Goal: Task Accomplishment & Management: Manage account settings

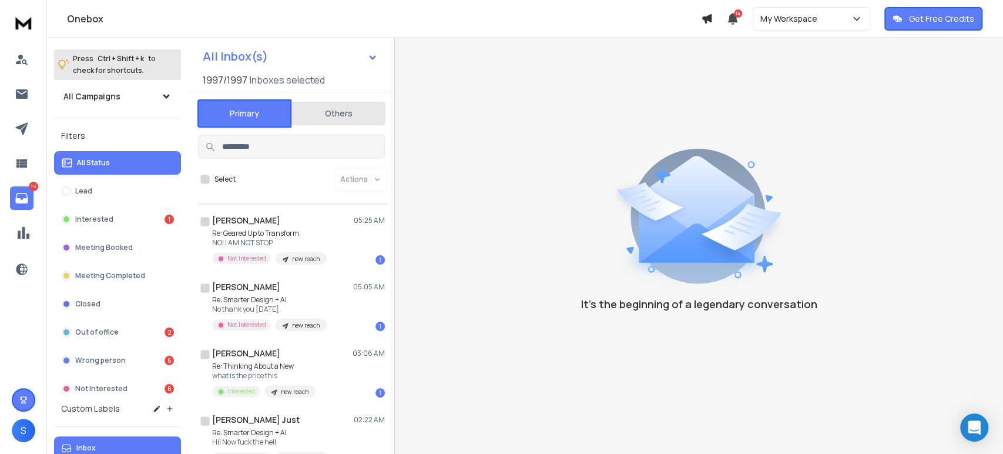
scroll to position [196, 0]
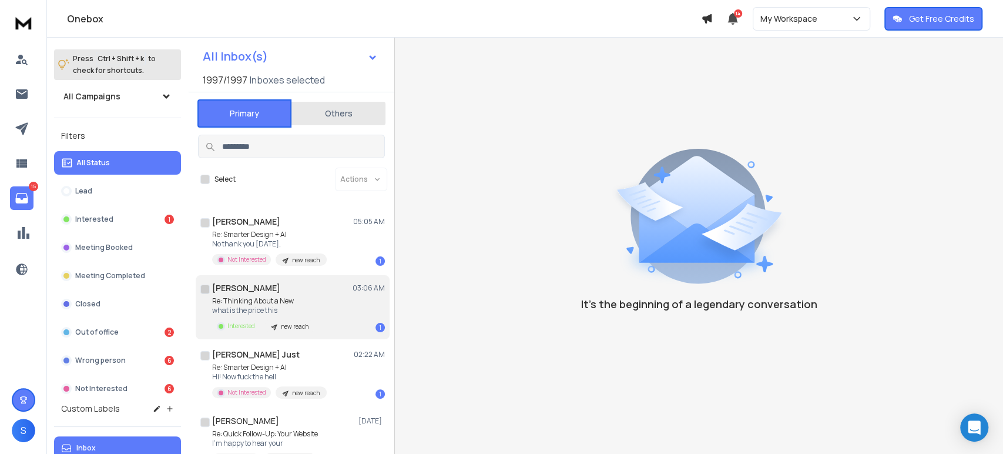
click at [303, 303] on p "Re: Thinking About a New" at bounding box center [263, 300] width 103 height 9
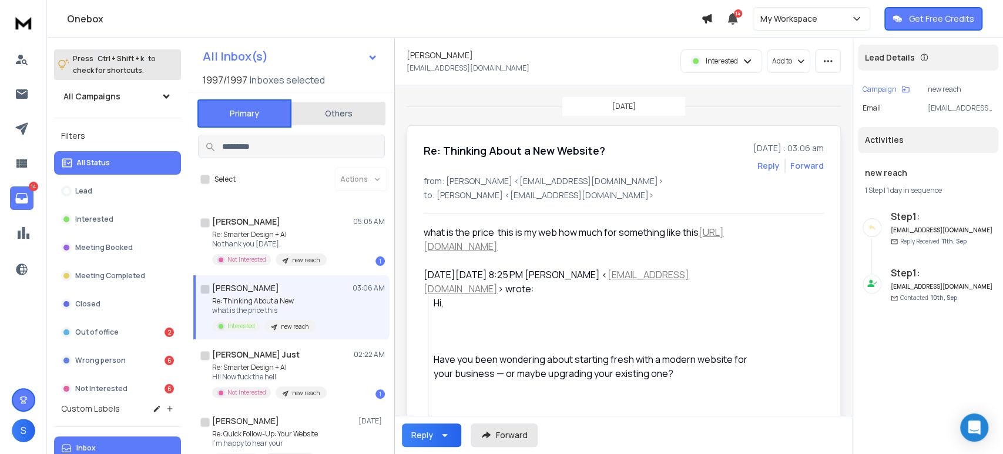
click at [507, 438] on button "Forward" at bounding box center [504, 435] width 67 height 24
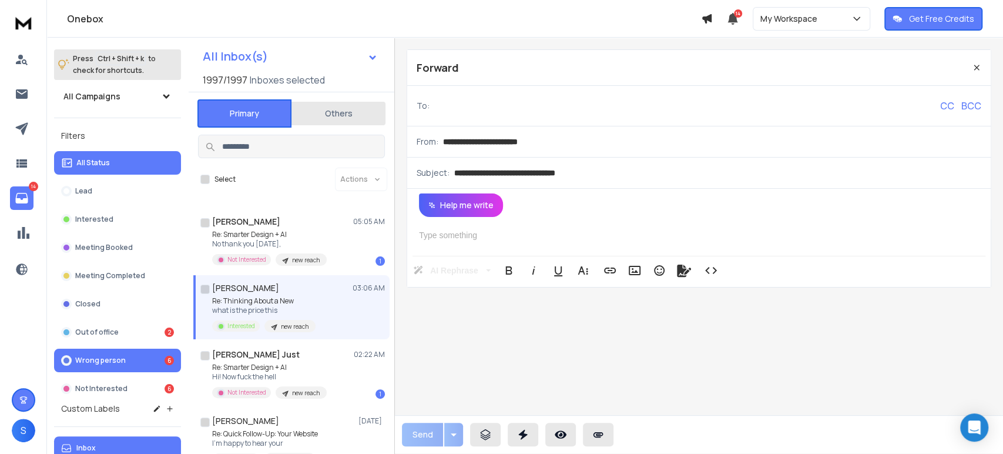
click at [118, 360] on p "Wrong person" at bounding box center [100, 360] width 51 height 9
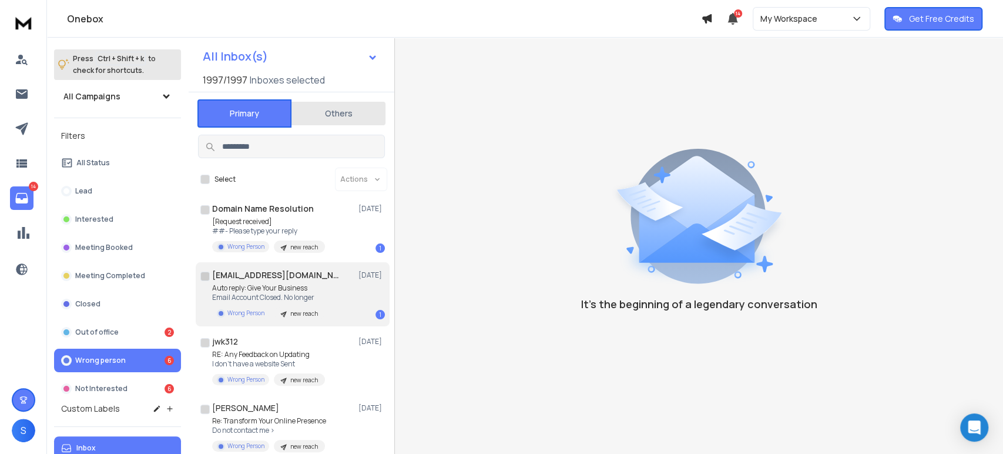
scroll to position [522, 0]
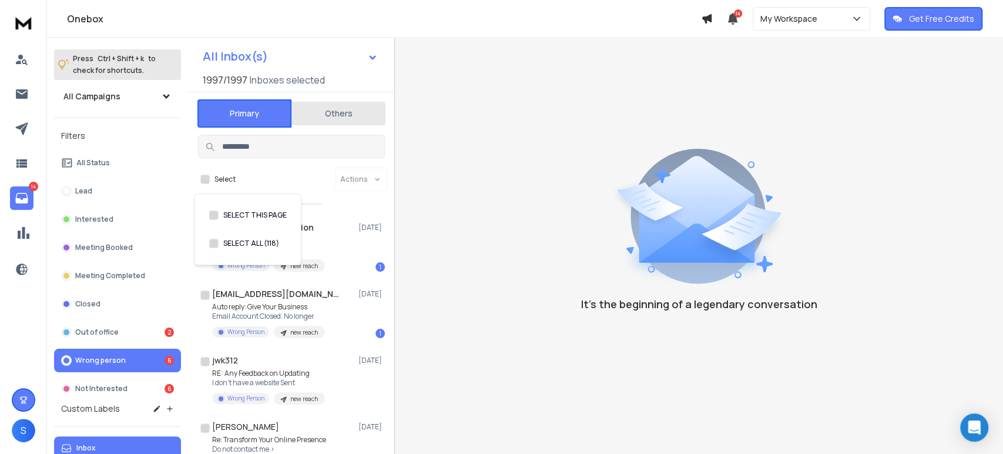
click at [212, 241] on button "SELECT THIS PAGE" at bounding box center [213, 243] width 9 height 9
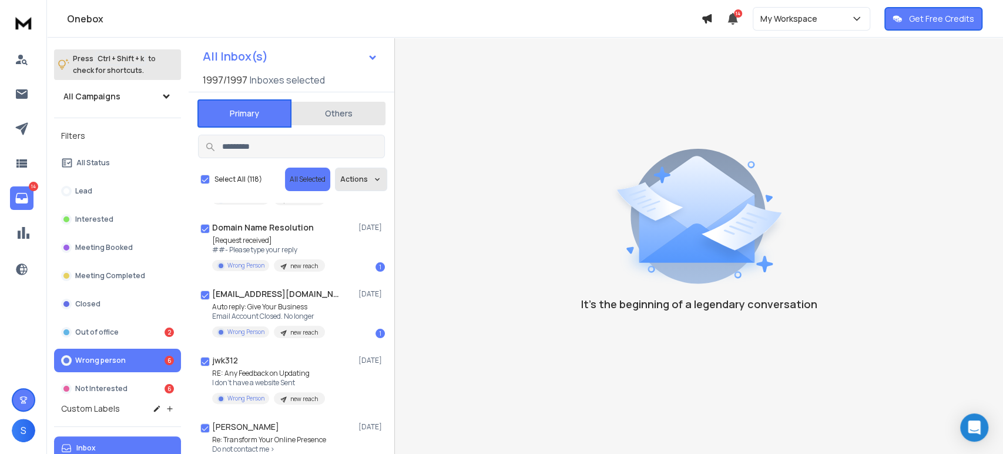
click at [359, 187] on button "Actions" at bounding box center [361, 179] width 52 height 24
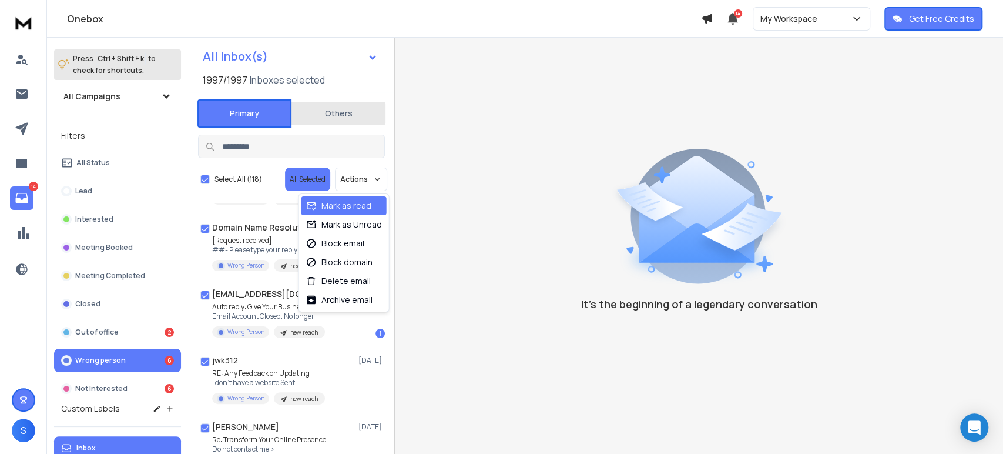
click at [356, 202] on div "Mark as read" at bounding box center [338, 206] width 65 height 12
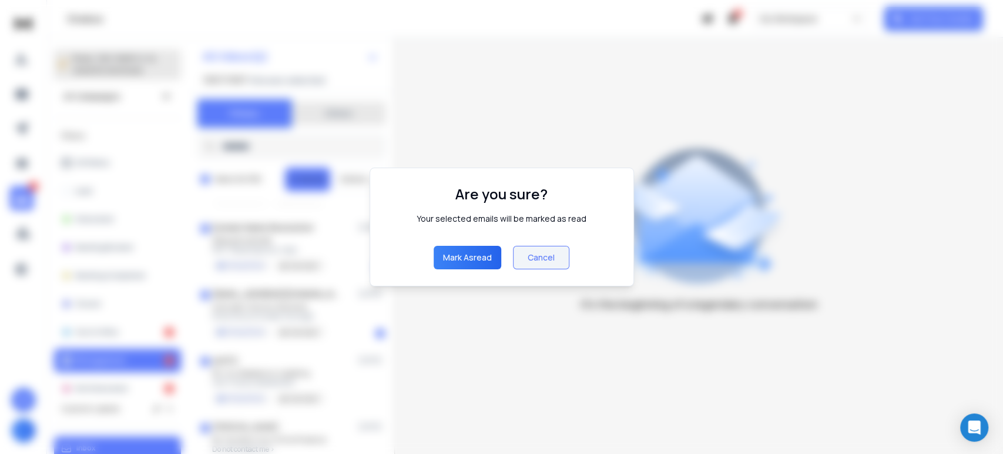
click at [449, 263] on p "Mark as read" at bounding box center [467, 258] width 49 height 12
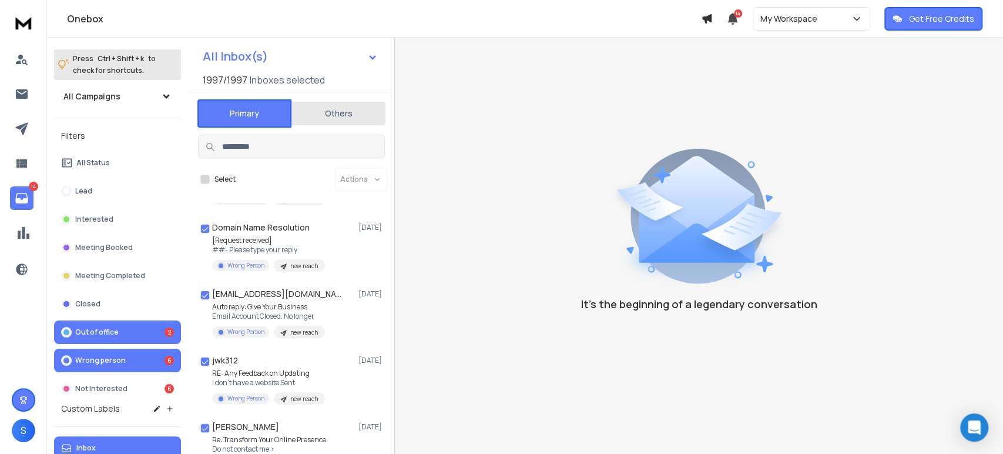
click at [129, 333] on button "Out of office 2" at bounding box center [117, 332] width 127 height 24
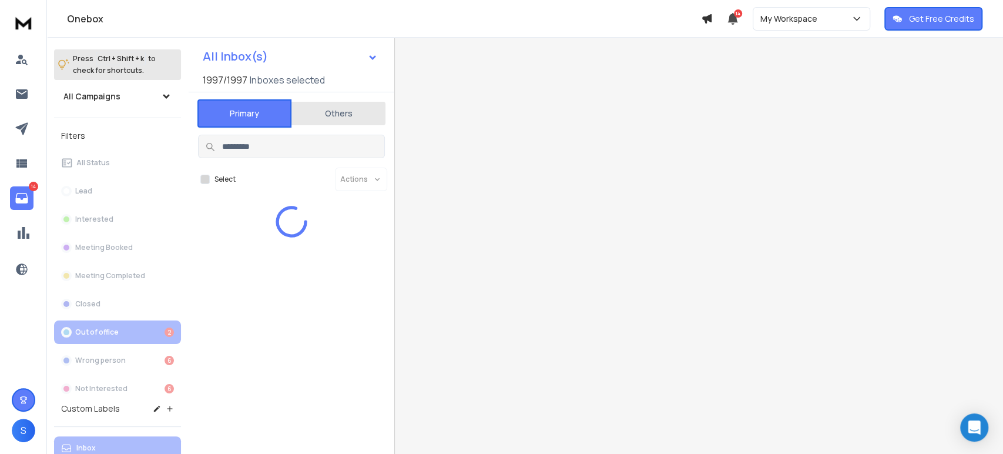
scroll to position [0, 0]
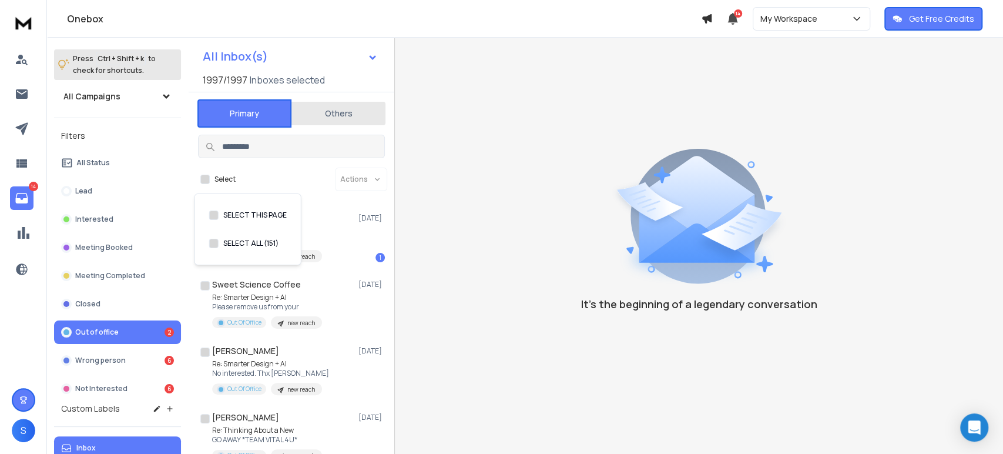
click at [214, 242] on button "SELECT THIS PAGE" at bounding box center [213, 243] width 9 height 9
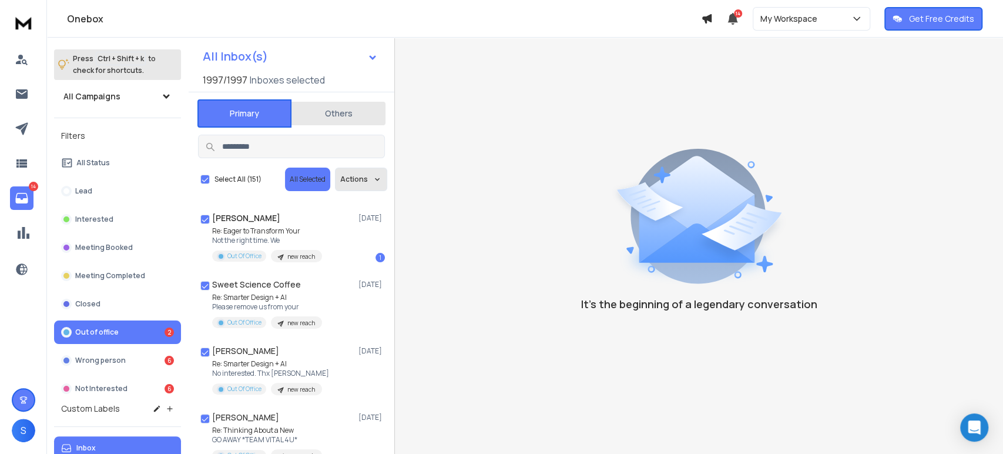
click at [362, 183] on p "Actions" at bounding box center [354, 179] width 28 height 9
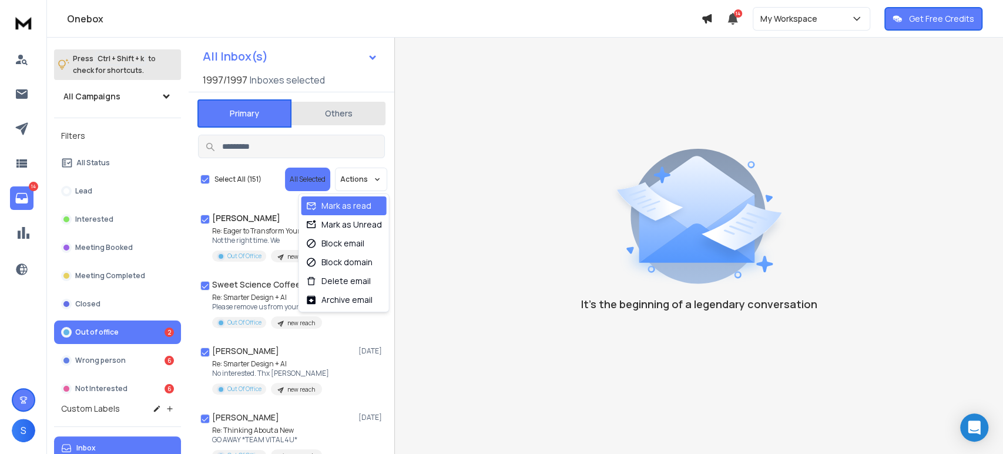
click at [336, 207] on div "Mark as read" at bounding box center [338, 206] width 65 height 12
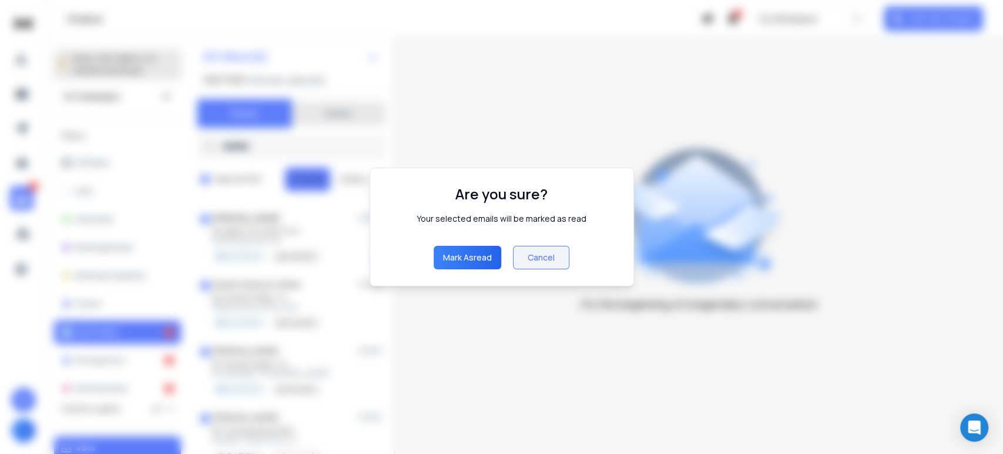
click at [465, 262] on p "Mark as read" at bounding box center [467, 258] width 49 height 12
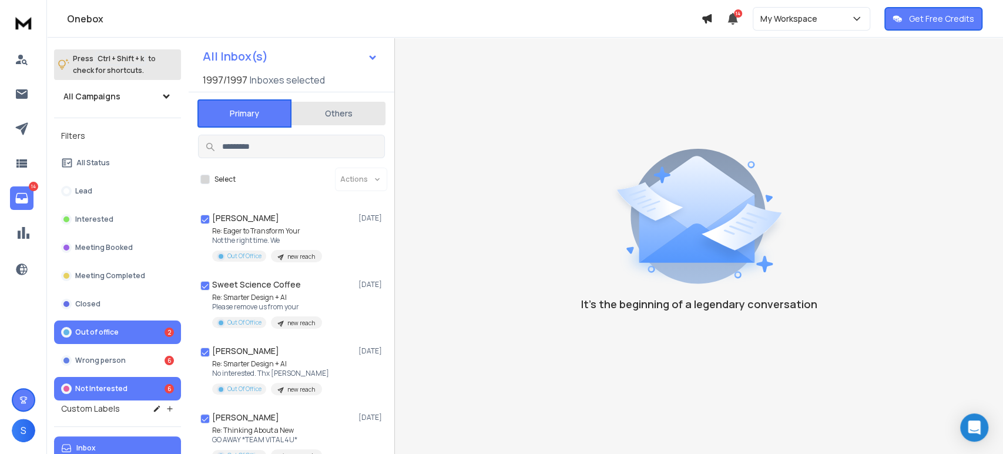
click at [102, 384] on p "Not Interested" at bounding box center [101, 388] width 52 height 9
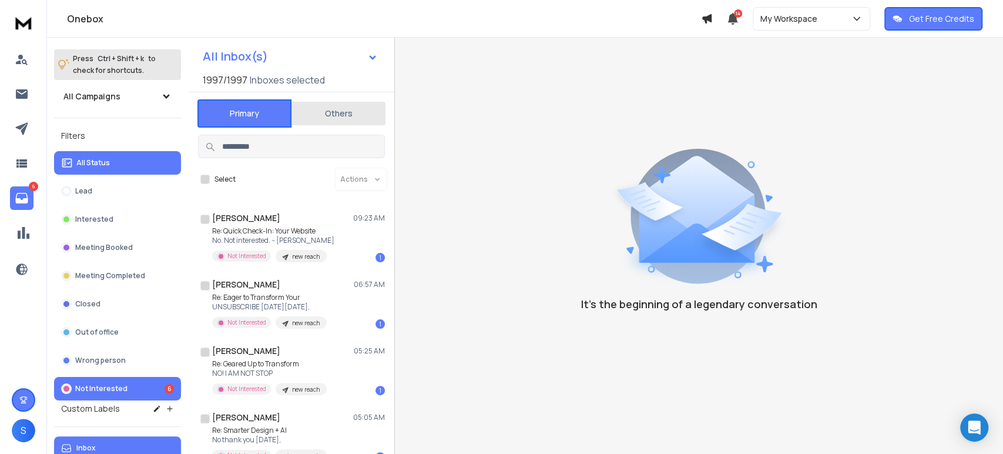
click at [135, 380] on button "Not Interested 6" at bounding box center [117, 389] width 127 height 24
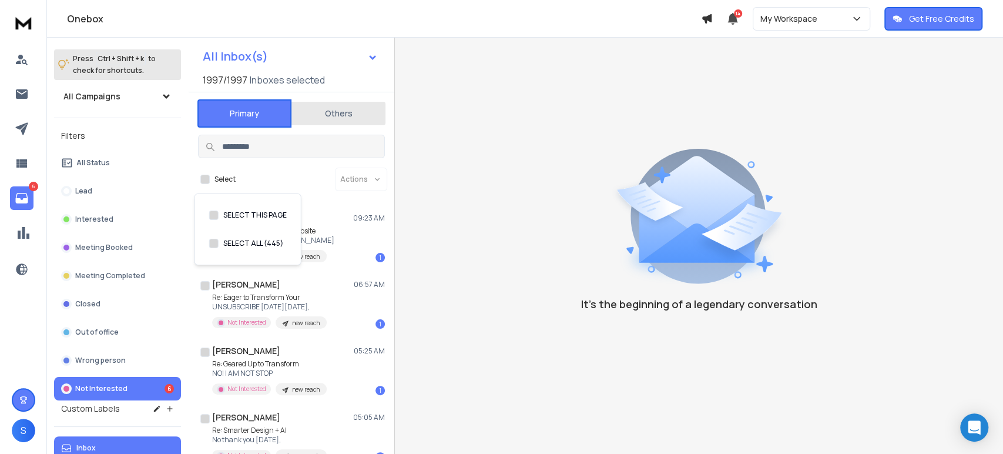
click at [209, 242] on button "SELECT THIS PAGE" at bounding box center [213, 243] width 9 height 9
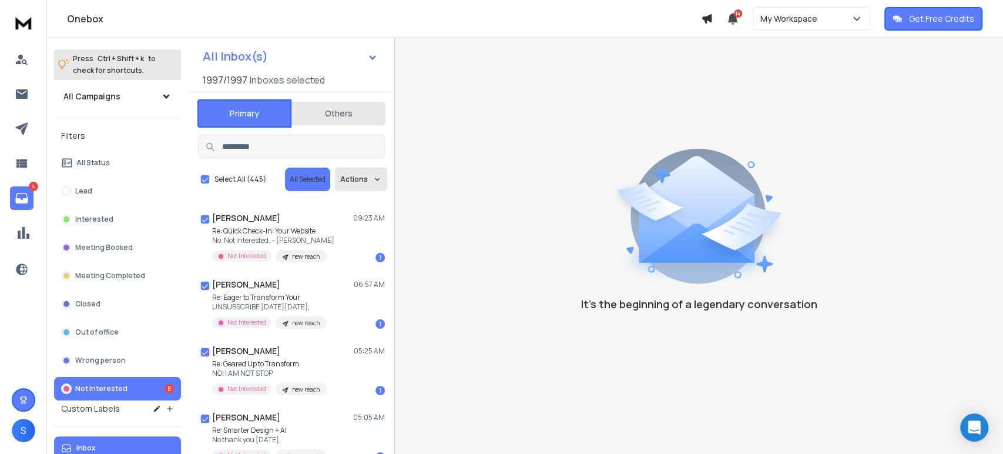
click at [348, 175] on p "Actions" at bounding box center [354, 179] width 28 height 9
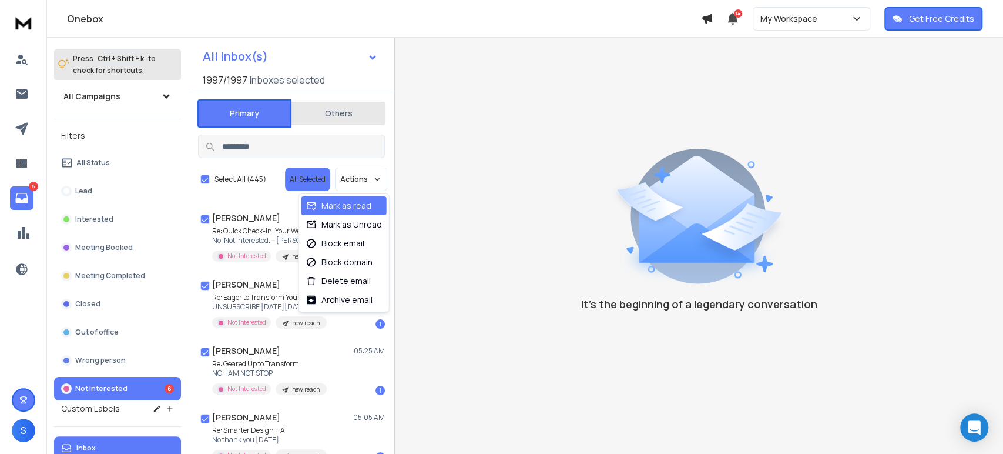
click at [349, 207] on div "Mark as read" at bounding box center [338, 206] width 65 height 12
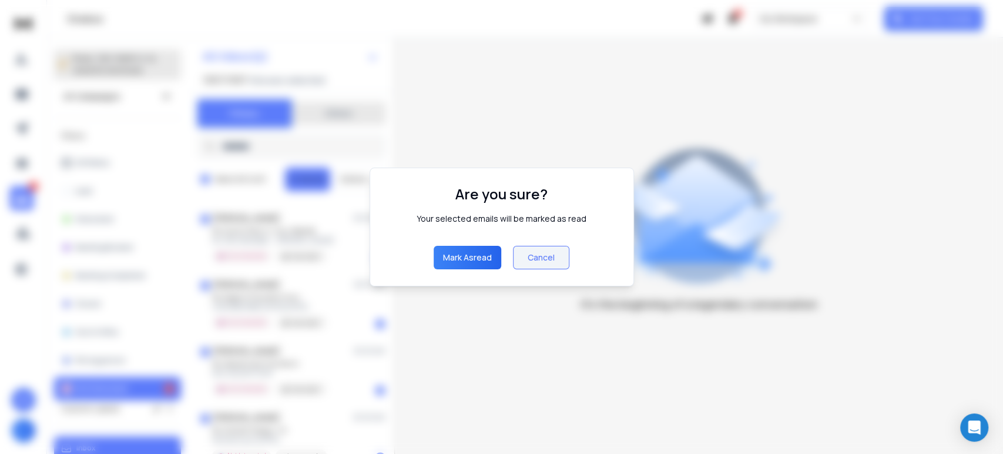
click at [478, 263] on p "Mark as read" at bounding box center [467, 258] width 49 height 12
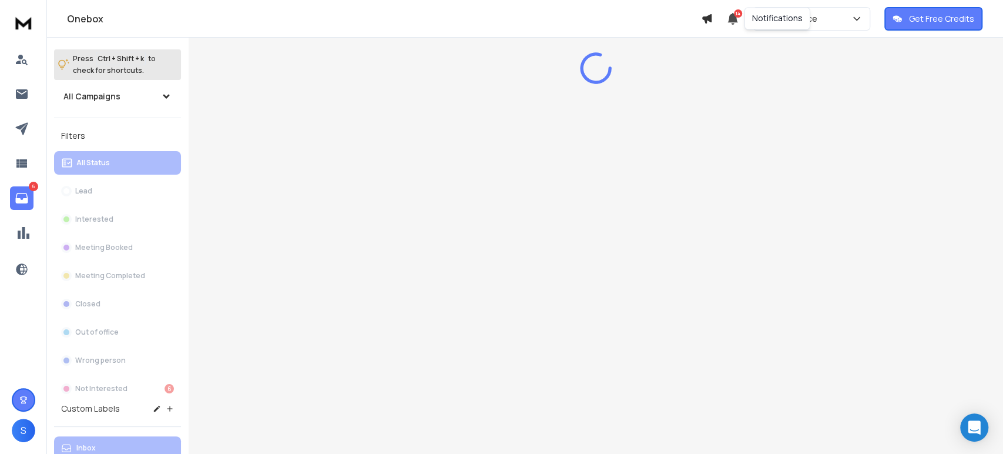
click at [735, 19] on icon at bounding box center [732, 18] width 11 height 12
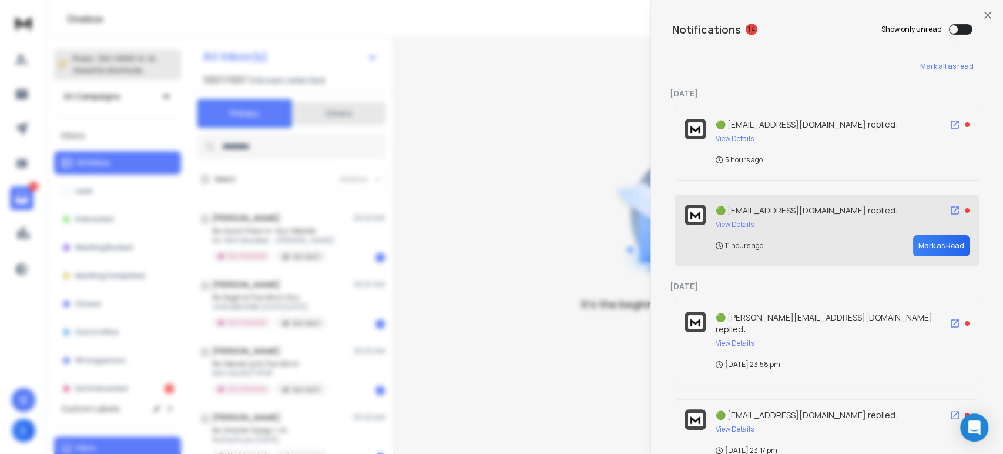
click at [737, 224] on div "View Details" at bounding box center [735, 224] width 38 height 9
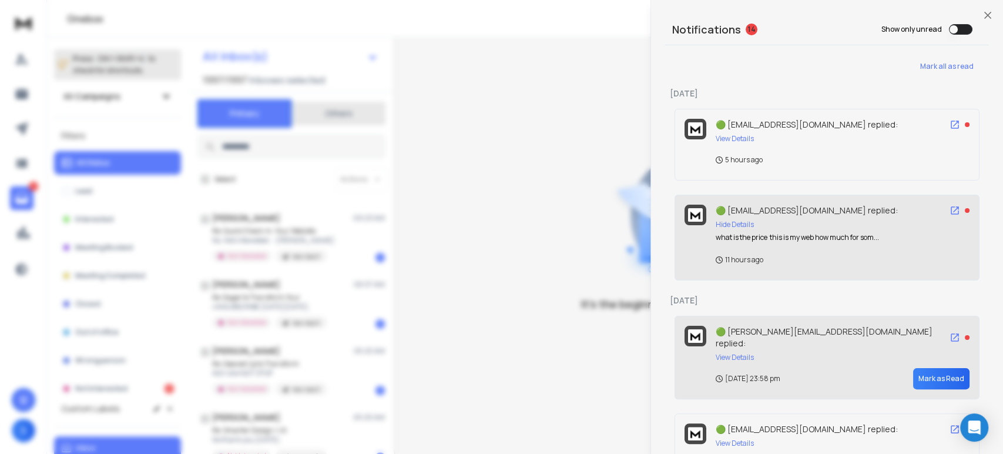
click at [741, 353] on div "View Details" at bounding box center [735, 357] width 38 height 9
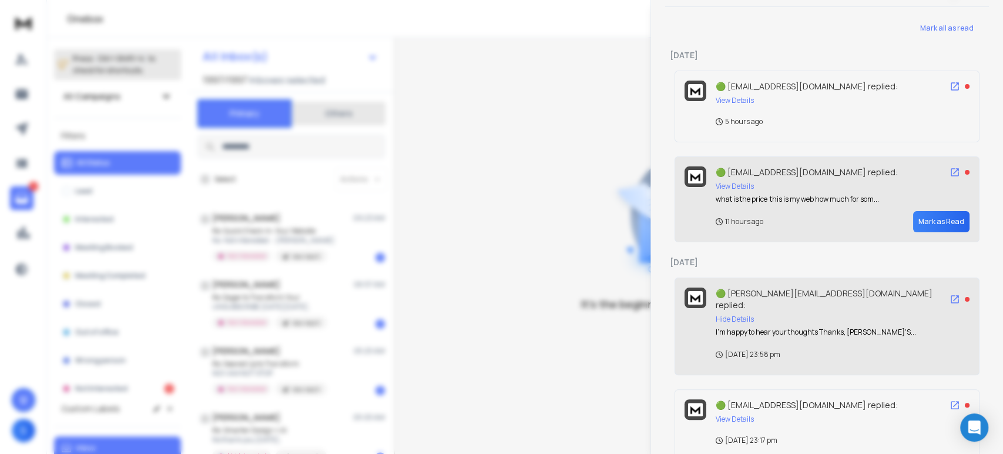
scroll to position [65, 0]
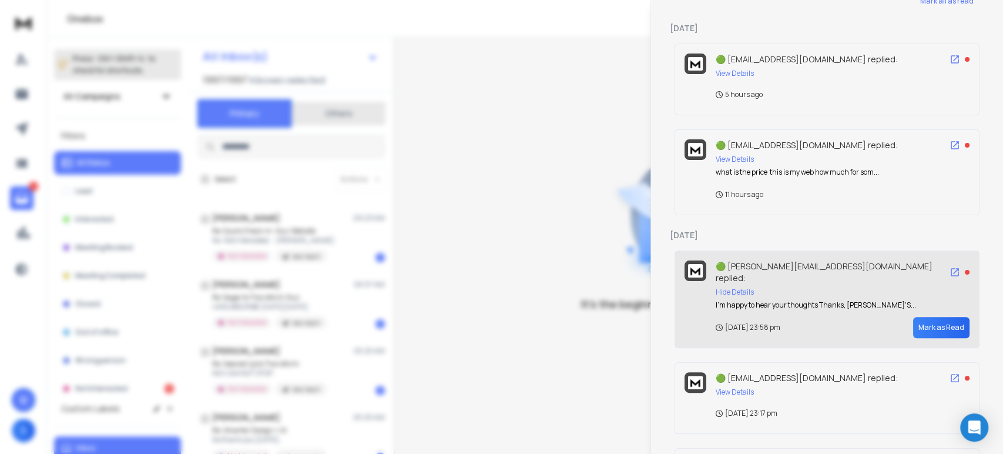
click at [950, 267] on icon at bounding box center [955, 272] width 11 height 11
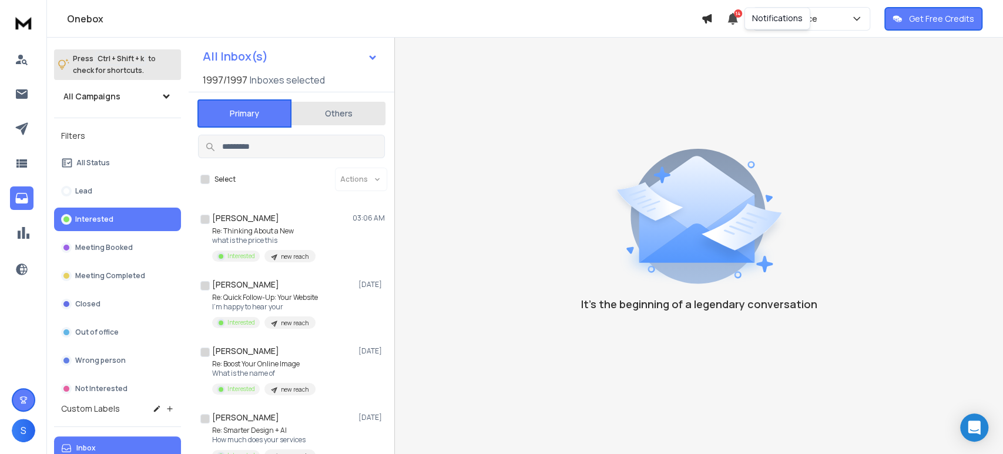
click at [738, 21] on icon at bounding box center [732, 18] width 11 height 12
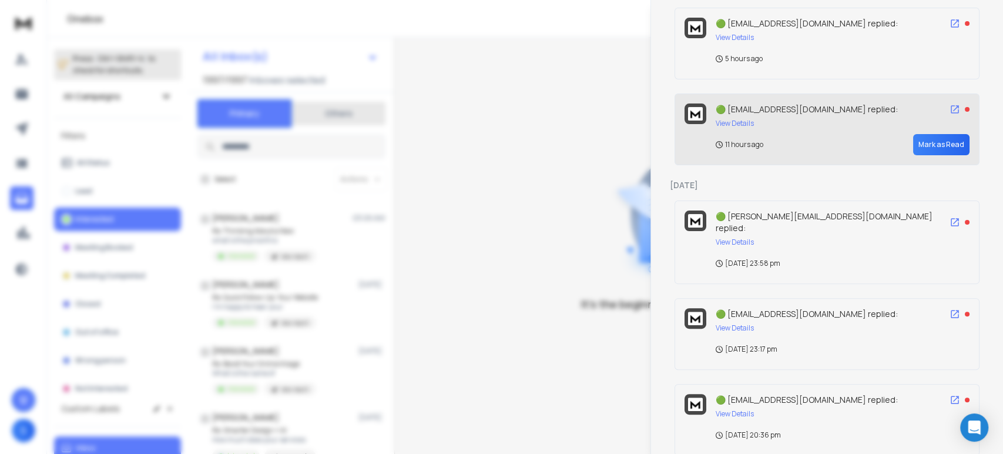
scroll to position [130, 0]
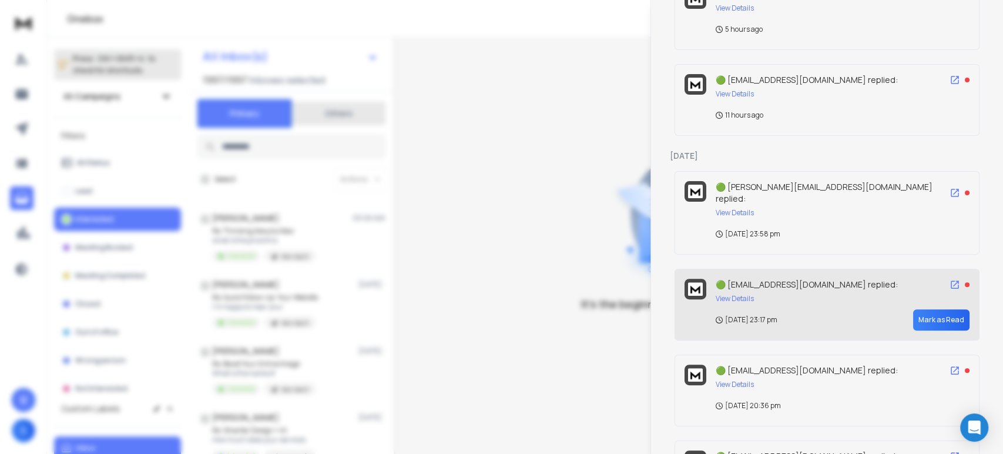
click at [724, 294] on div "View Details" at bounding box center [735, 298] width 38 height 9
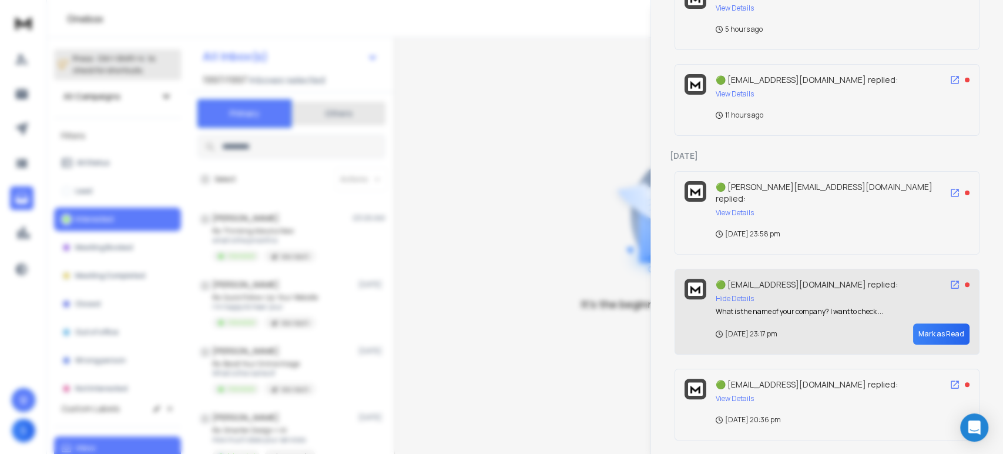
click at [951, 280] on icon at bounding box center [955, 284] width 8 height 8
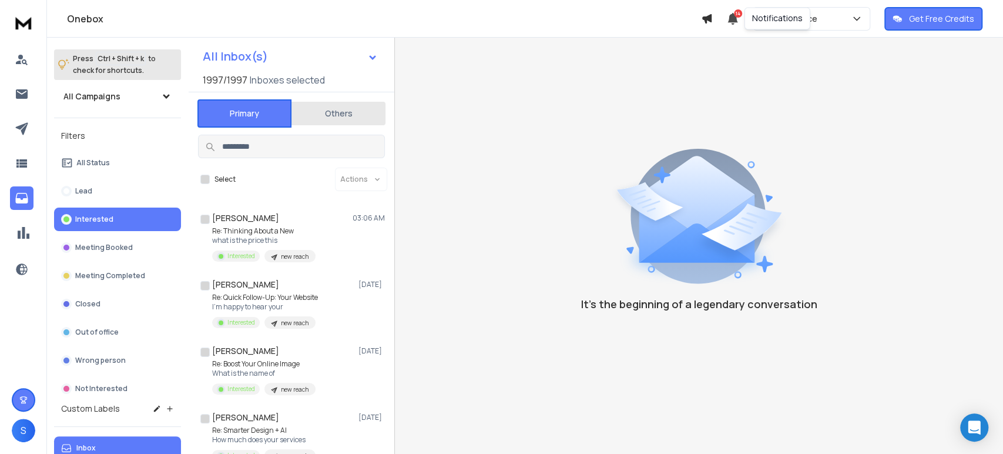
click at [735, 21] on icon at bounding box center [732, 18] width 11 height 12
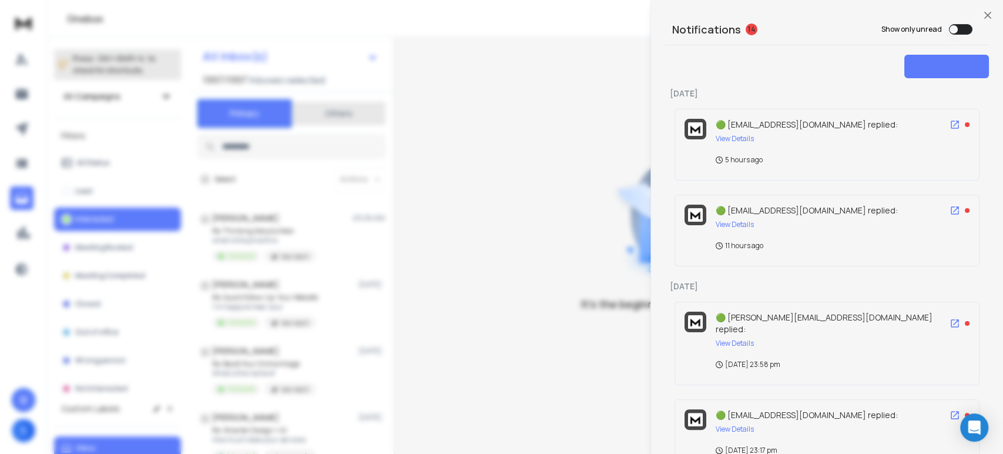
click at [945, 74] on button "Mark all as read" at bounding box center [946, 67] width 85 height 24
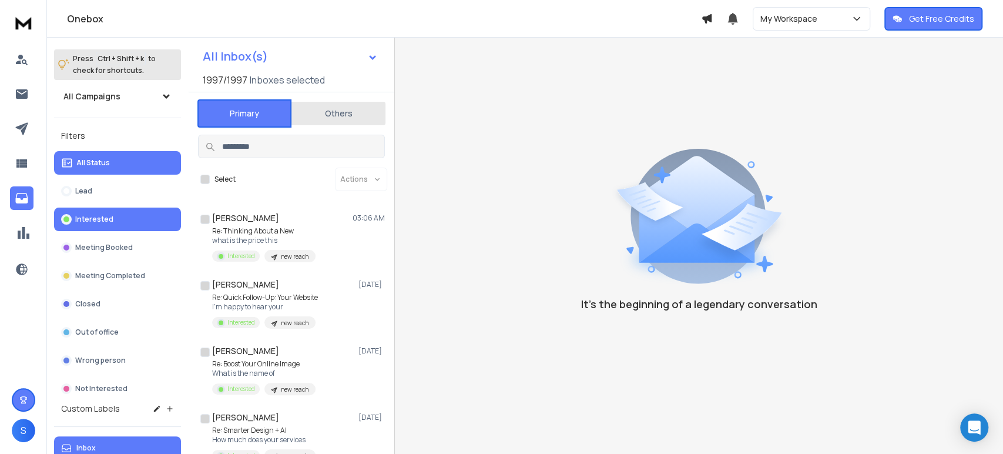
click at [135, 164] on button "All Status" at bounding box center [117, 163] width 127 height 24
